Goal: Task Accomplishment & Management: Use online tool/utility

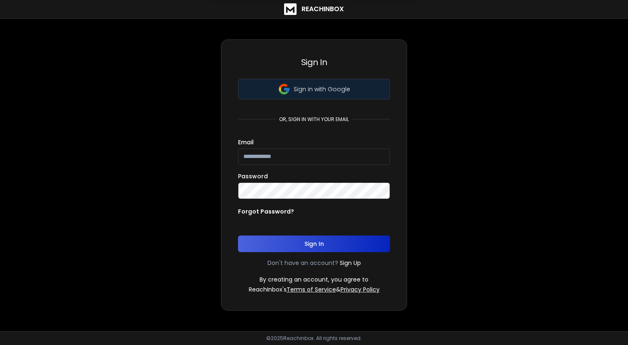
click at [362, 92] on button "Sign in with Google" at bounding box center [314, 89] width 152 height 21
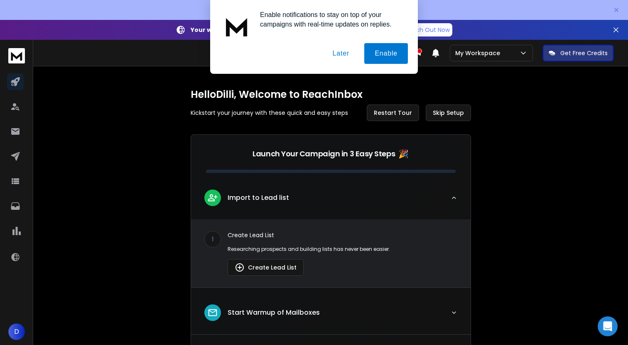
click at [343, 55] on button "Later" at bounding box center [340, 53] width 37 height 21
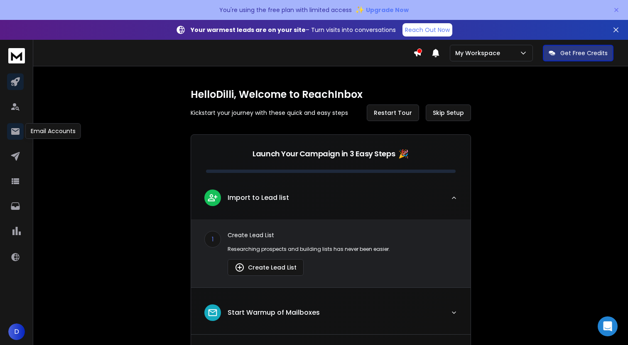
click at [18, 127] on icon at bounding box center [15, 132] width 10 height 10
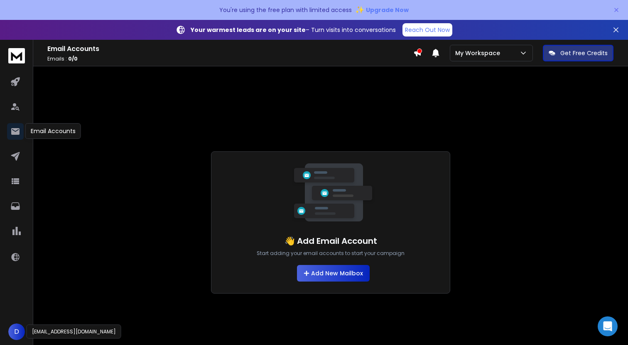
click at [18, 333] on span "D" at bounding box center [16, 332] width 17 height 17
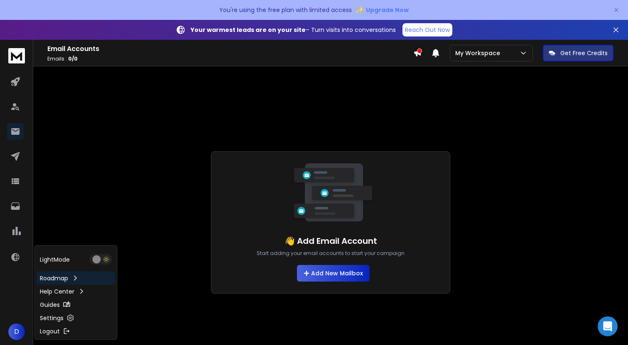
click at [158, 235] on div "👋 Add Email Account Start adding your email accounts to start your campaign Add…" at bounding box center [330, 223] width 568 height 142
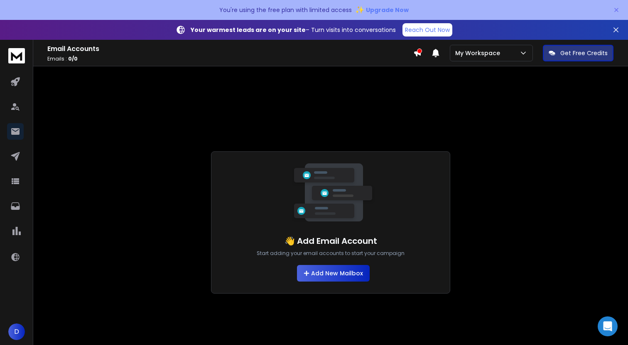
click at [616, 32] on icon at bounding box center [615, 29] width 7 height 7
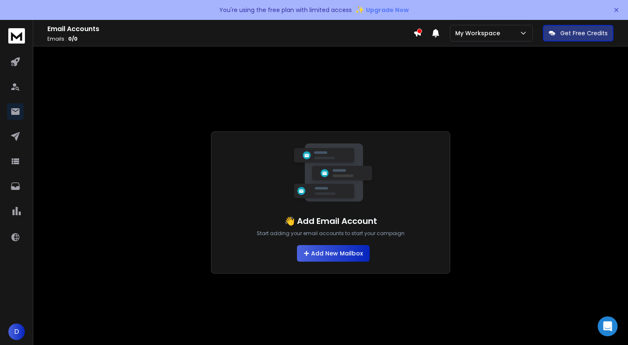
click at [616, 7] on button "Close notification" at bounding box center [616, 10] width 7 height 20
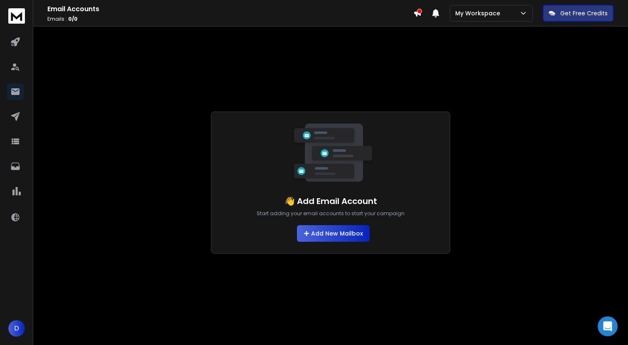
click at [423, 17] on div "My Workspace Get Free Credits" at bounding box center [513, 13] width 200 height 17
click at [419, 16] on icon at bounding box center [417, 13] width 8 height 8
click at [430, 15] on div "My Workspace Get Free Credits" at bounding box center [513, 13] width 200 height 17
click at [437, 14] on icon at bounding box center [435, 13] width 7 height 8
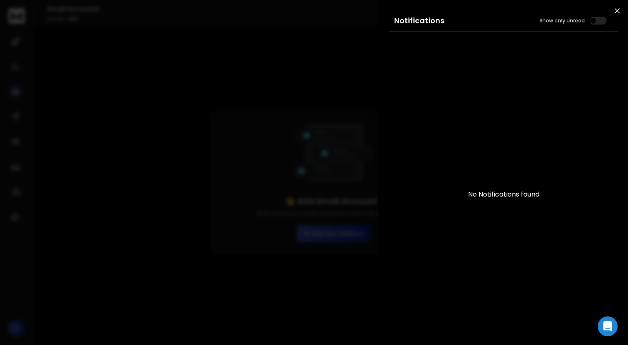
click at [618, 12] on icon "button" at bounding box center [617, 11] width 8 height 8
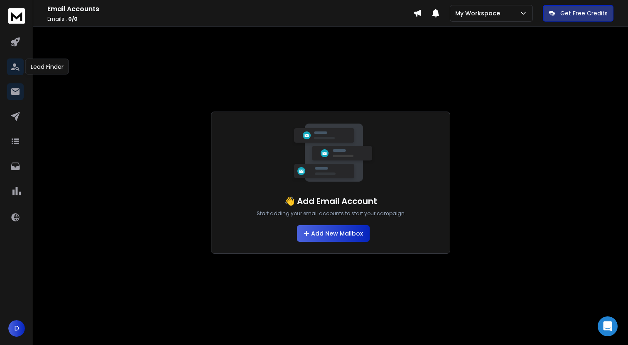
click at [9, 68] on link at bounding box center [15, 67] width 17 height 17
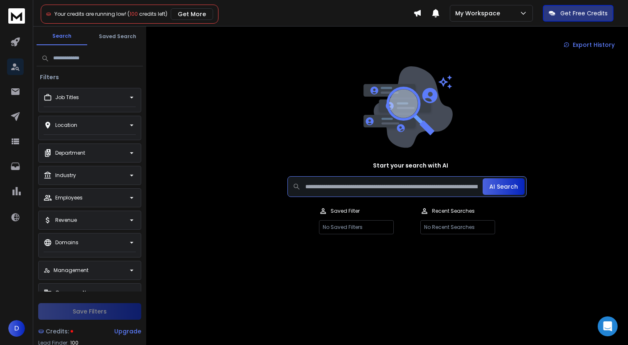
click at [260, 149] on div "Export History Start your search with AI" at bounding box center [406, 103] width 495 height 133
click at [261, 191] on div "AI Search" at bounding box center [406, 186] width 495 height 21
click at [351, 183] on textarea at bounding box center [391, 187] width 172 height 17
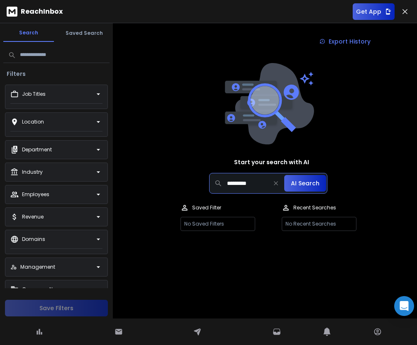
type textarea "*********"
click at [304, 181] on button "AI Search" at bounding box center [305, 183] width 42 height 17
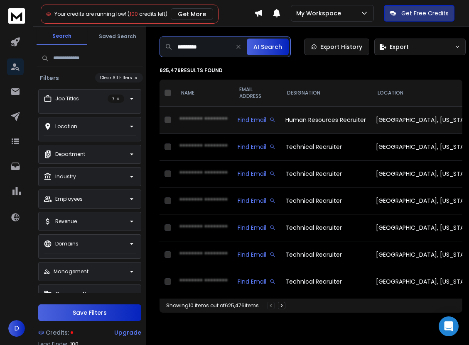
click at [212, 117] on span "******** ********" at bounding box center [203, 120] width 48 height 8
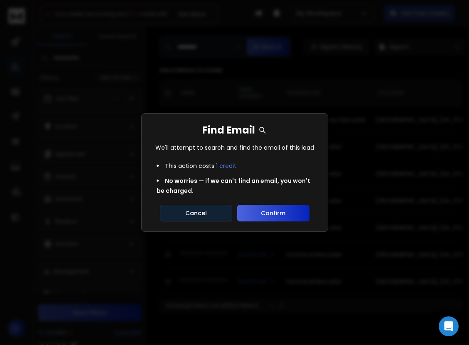
click at [194, 213] on button "Cancel" at bounding box center [196, 213] width 73 height 17
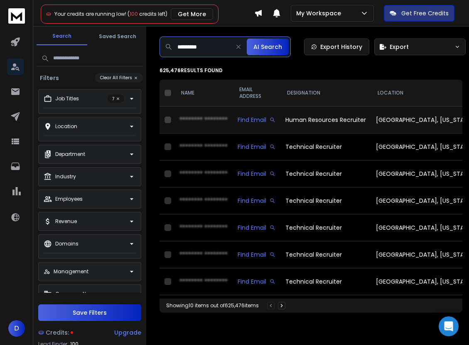
click at [165, 120] on button "button" at bounding box center [167, 120] width 7 height 7
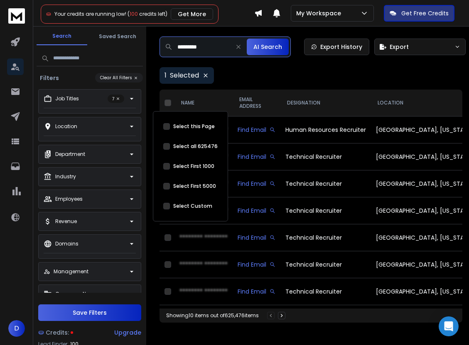
click at [166, 104] on button "Select this Page" at bounding box center [167, 103] width 7 height 7
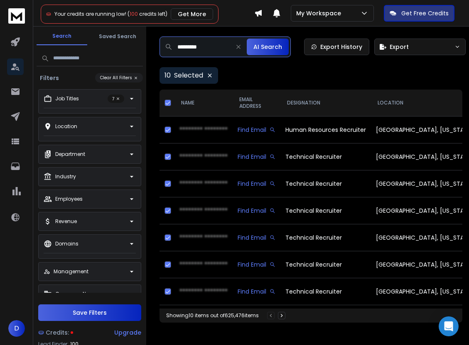
click at [246, 78] on div "********* AI Search Export History Export 10 Selected NAME EMAIL ADDRESS DESIGN…" at bounding box center [310, 197] width 303 height 321
click at [436, 39] on button "Export" at bounding box center [419, 47] width 91 height 17
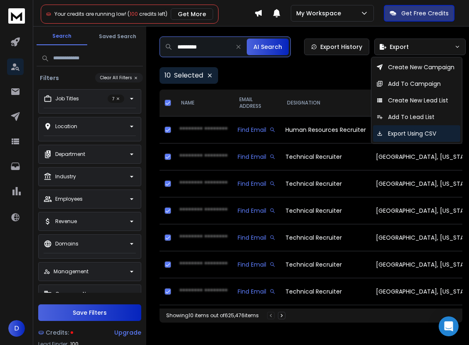
click at [423, 139] on p "Export Using CSV" at bounding box center [411, 134] width 51 height 12
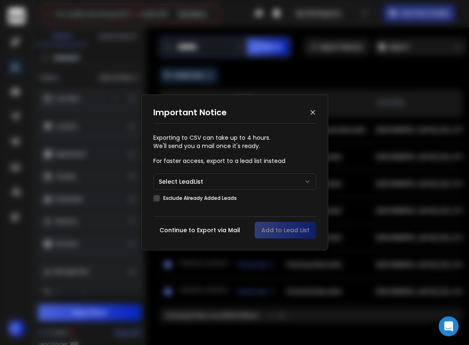
click at [310, 112] on icon at bounding box center [312, 112] width 7 height 7
